Goal: Navigation & Orientation: Find specific page/section

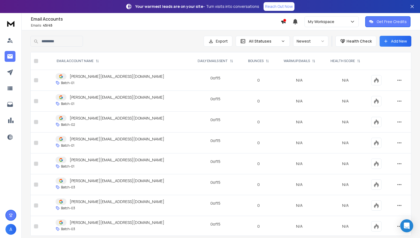
click at [18, 104] on div "A" at bounding box center [11, 126] width 22 height 227
click at [13, 105] on link at bounding box center [10, 104] width 11 height 11
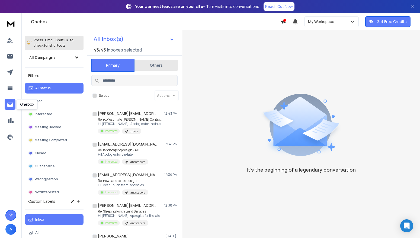
click at [276, 63] on div "It’s the beginning of a legendary conversation" at bounding box center [301, 131] width 238 height 202
